Goal: Communication & Community: Answer question/provide support

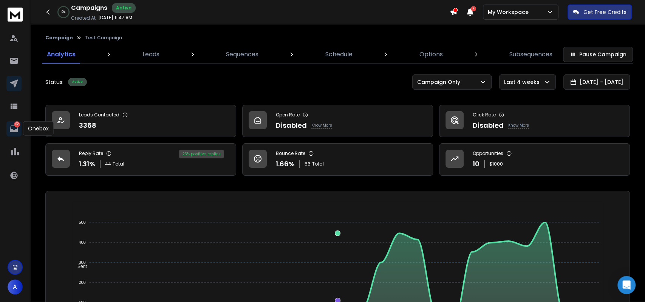
click at [14, 131] on icon at bounding box center [14, 129] width 8 height 7
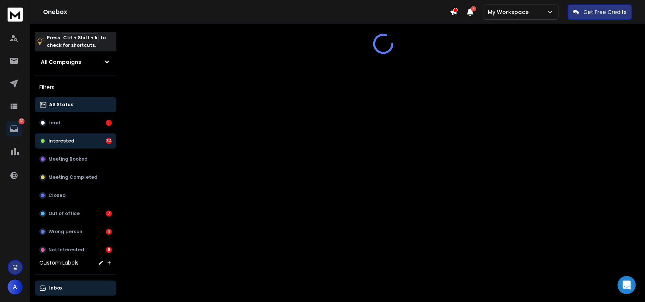
click at [98, 140] on button "Interested 34" at bounding box center [76, 140] width 82 height 15
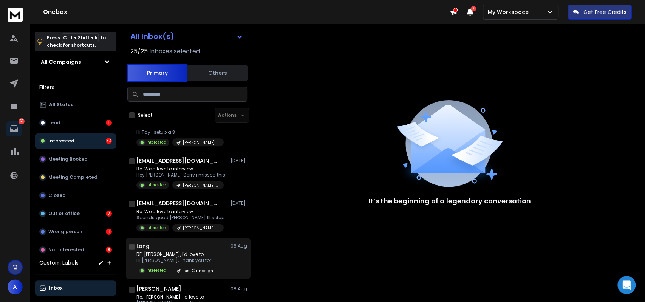
scroll to position [333, 0]
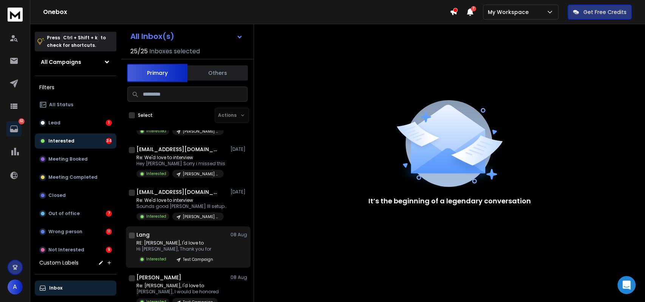
click at [203, 248] on p "Hi [PERSON_NAME], Thank you for" at bounding box center [176, 249] width 81 height 6
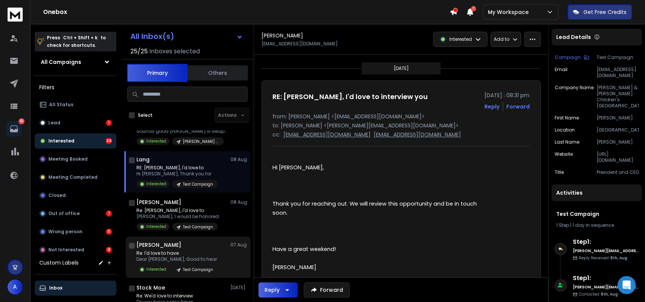
scroll to position [416, 0]
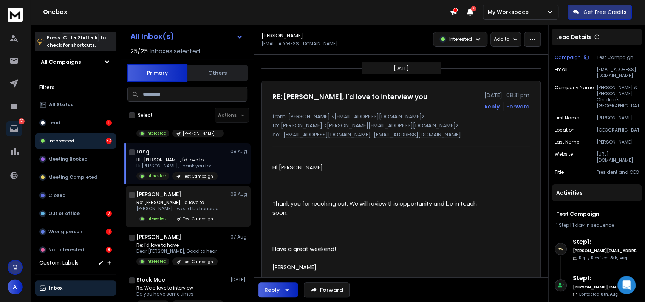
click at [211, 208] on p "[PERSON_NAME], I would be honored" at bounding box center [177, 209] width 82 height 6
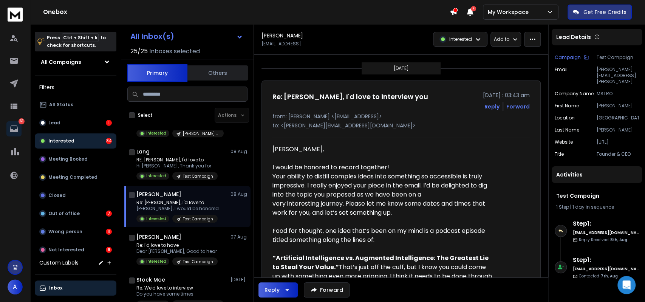
click at [396, 216] on p "Your ability to distill complex ideas into something so accessible is truly imp…" at bounding box center [383, 194] width 221 height 45
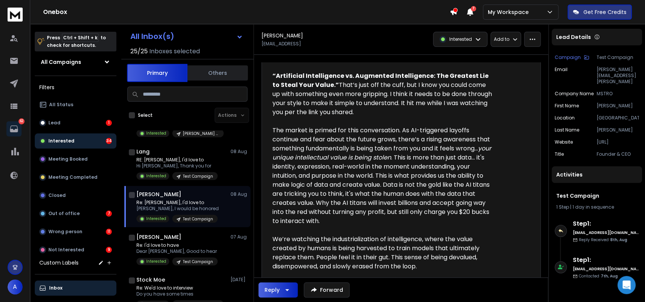
scroll to position [0, 0]
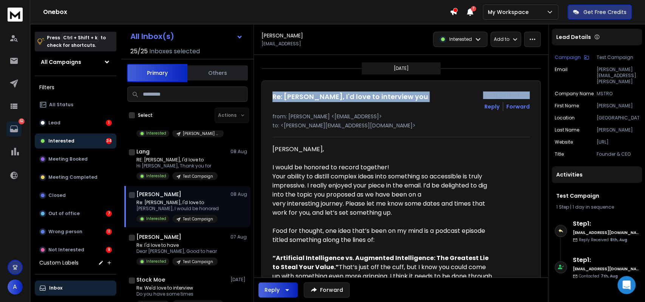
drag, startPoint x: 366, startPoint y: 163, endPoint x: 268, endPoint y: 101, distance: 115.7
copy div "Re: [PERSON_NAME], I'd love to interview you [DATE] : 03:43 am"
